Goal: Check status

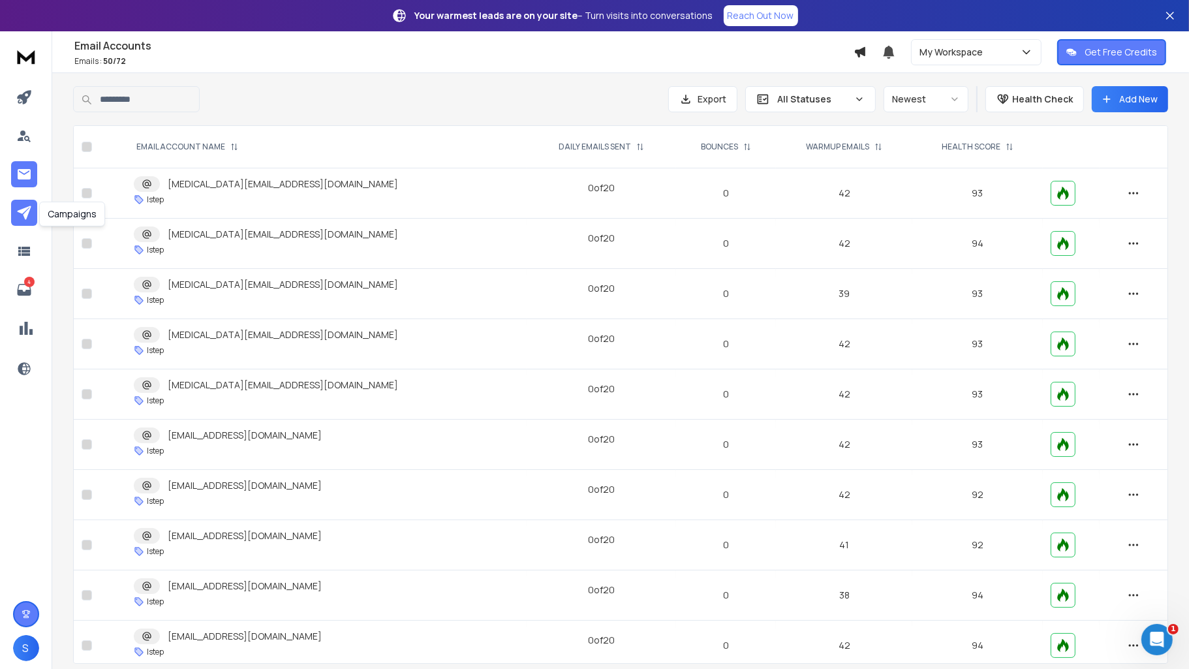
click at [22, 201] on link at bounding box center [24, 213] width 26 height 26
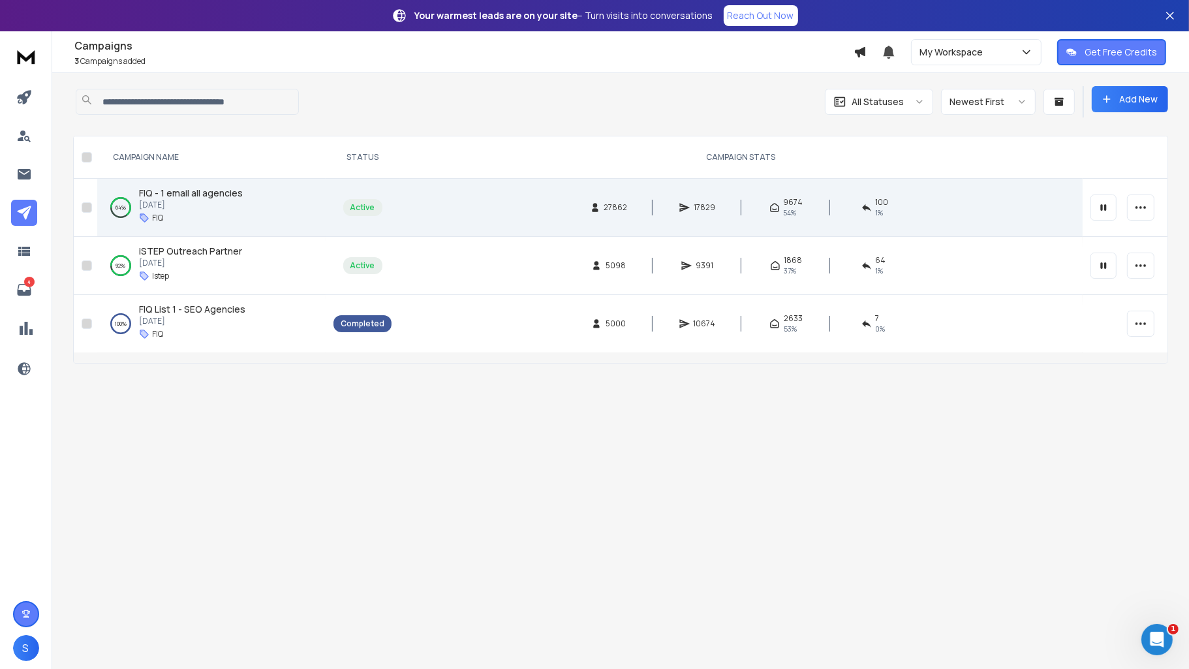
click at [245, 193] on div "64 % FIQ - 1 email all agencies [DATE] FIQ" at bounding box center [211, 208] width 202 height 42
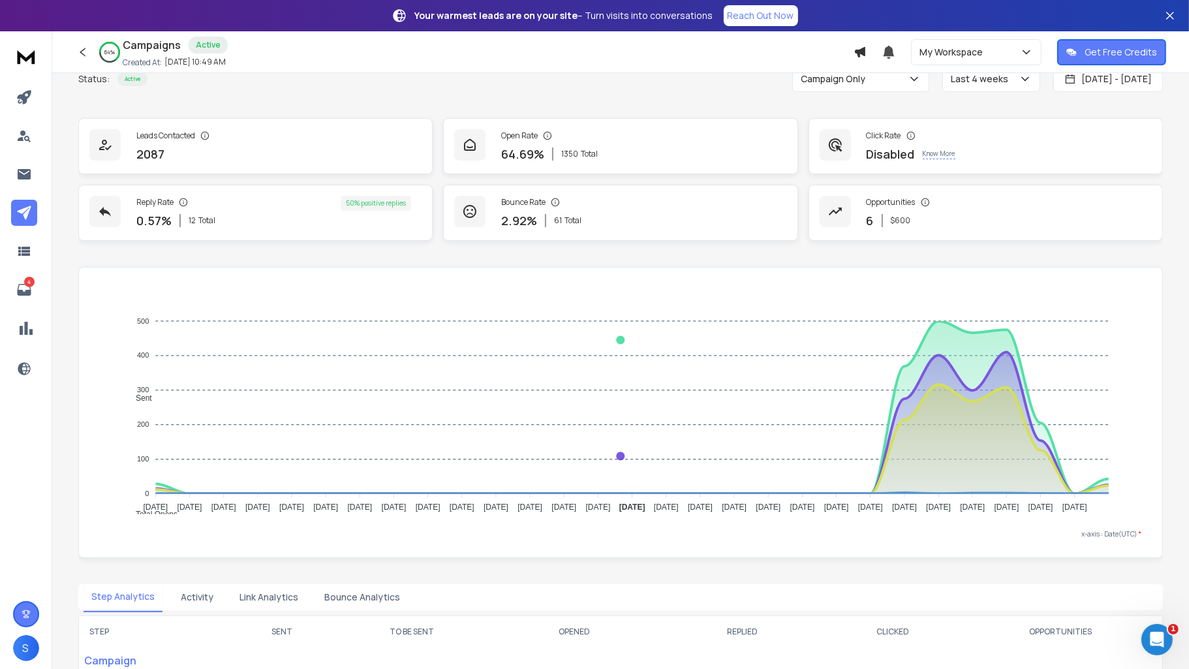
scroll to position [97, 0]
click at [22, 293] on icon at bounding box center [24, 290] width 14 height 12
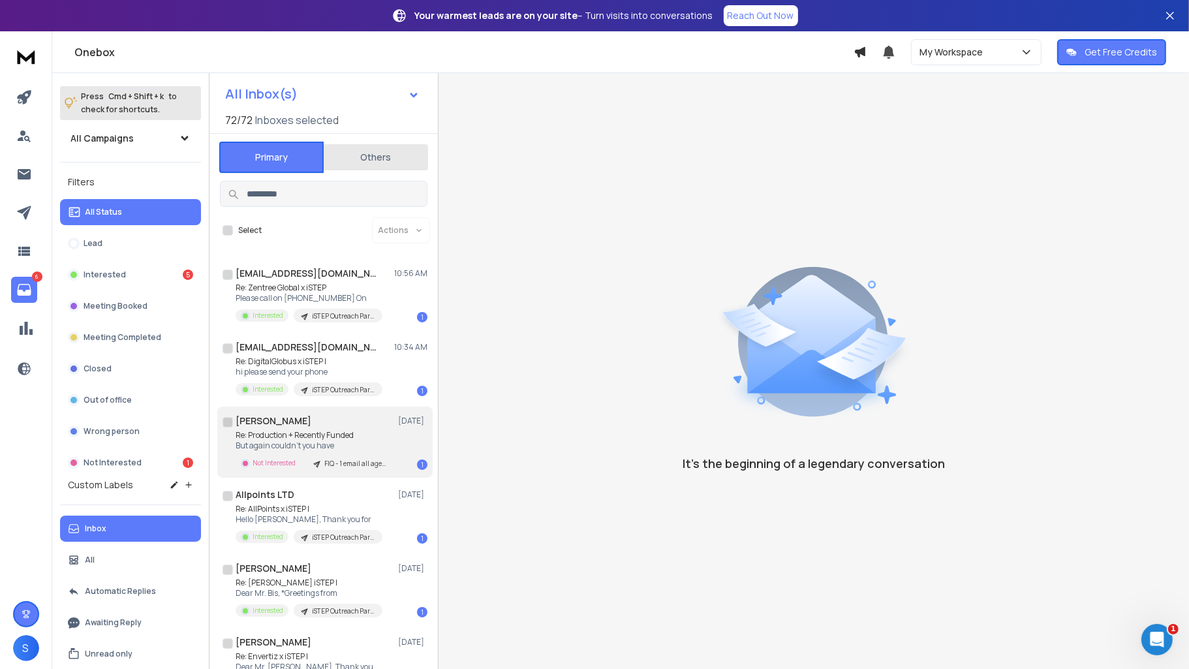
click at [307, 423] on div "[PERSON_NAME] [DATE]" at bounding box center [332, 420] width 192 height 13
